Goal: Task Accomplishment & Management: Complete application form

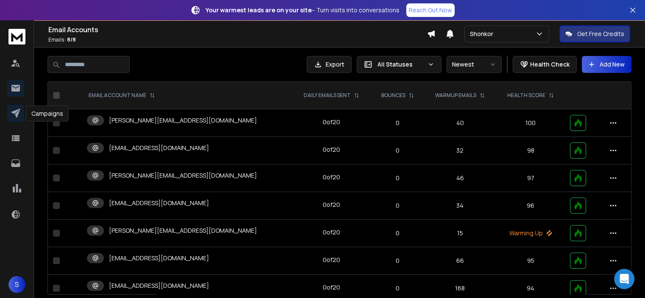
click at [18, 115] on icon at bounding box center [16, 113] width 10 height 10
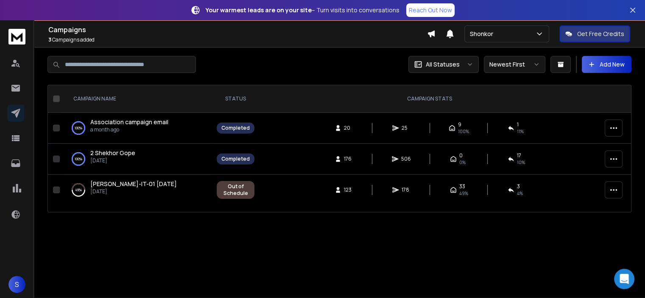
click at [137, 232] on div "Campaigns 3 Campaigns Added All Statuses Newest First Add New CAMPAIGN NAME STA…" at bounding box center [340, 205] width 584 height 298
click at [605, 64] on button "Add New" at bounding box center [607, 64] width 50 height 17
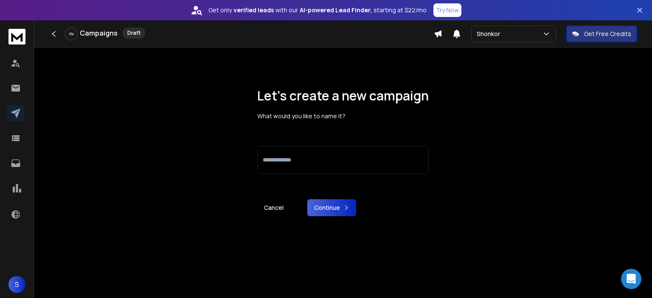
click at [304, 154] on input at bounding box center [342, 160] width 171 height 28
click at [397, 152] on input at bounding box center [342, 160] width 171 height 28
click at [289, 158] on input at bounding box center [342, 160] width 171 height 28
type input "**********"
